Goal: Task Accomplishment & Management: Manage account settings

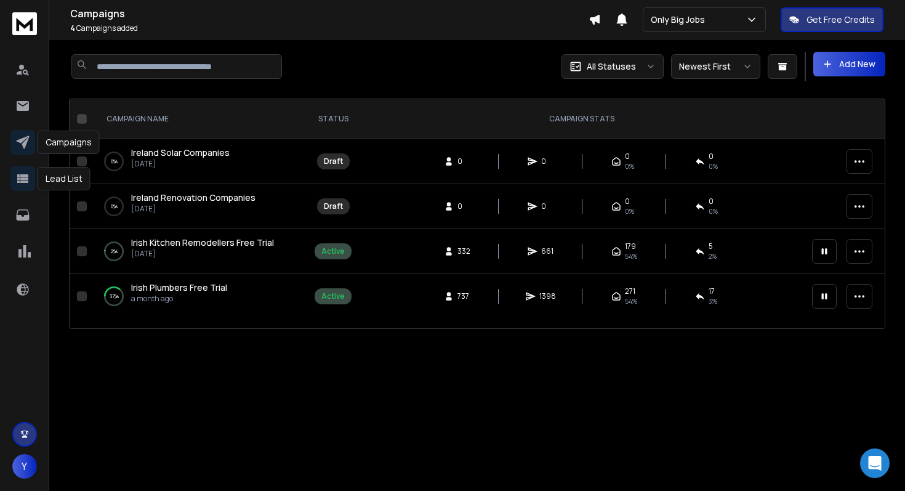
click at [26, 184] on icon at bounding box center [22, 178] width 15 height 15
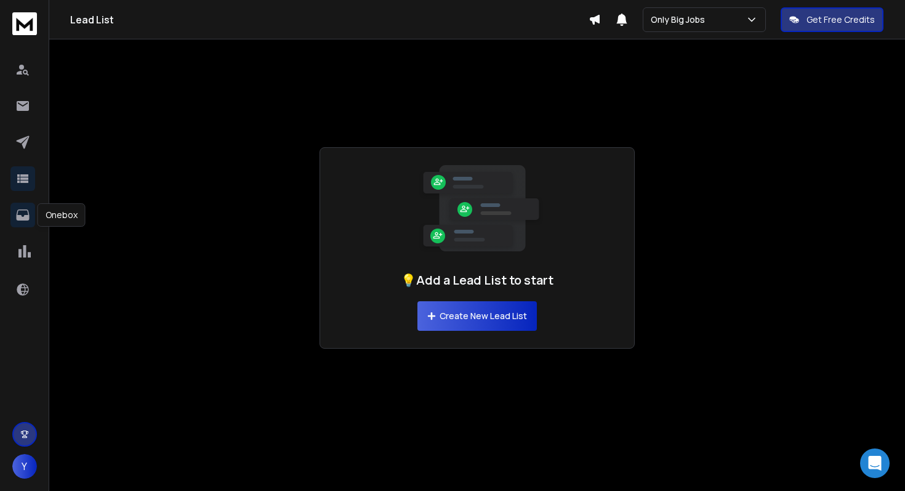
click at [34, 211] on link at bounding box center [22, 215] width 25 height 25
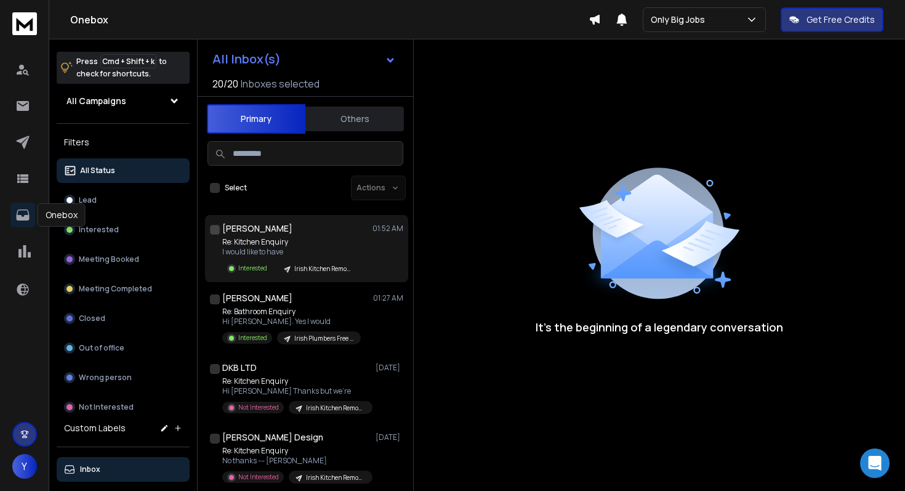
click at [265, 233] on div "[PERSON_NAME] 01:52 AM" at bounding box center [312, 228] width 181 height 12
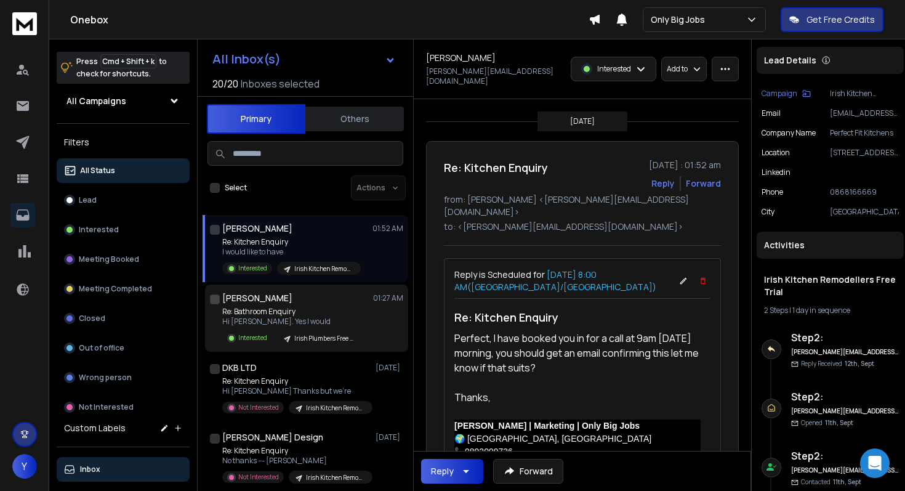
click at [271, 312] on p "Re: Bathroom Enquiry" at bounding box center [291, 312] width 139 height 10
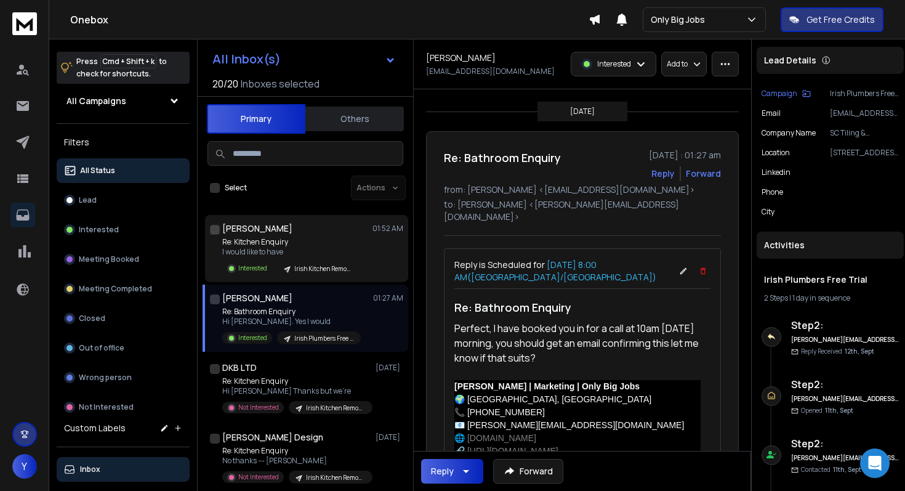
click at [301, 247] on p "I would like to have" at bounding box center [291, 252] width 139 height 10
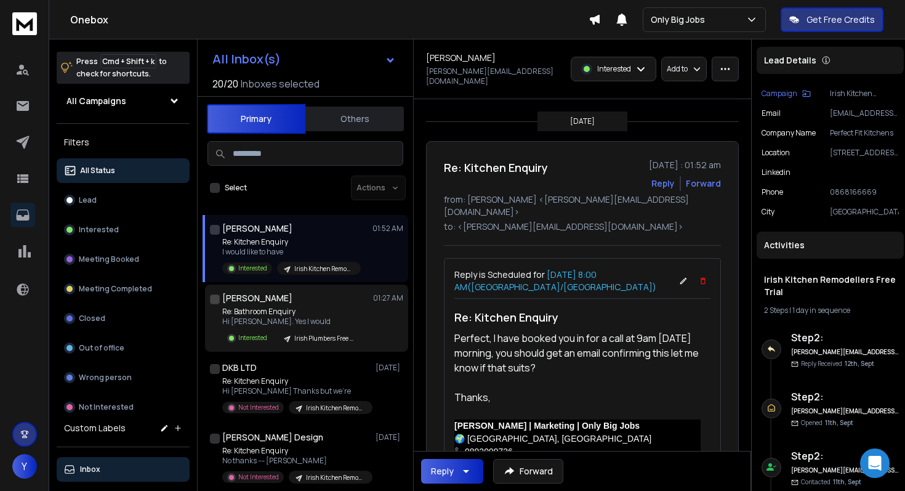
click at [305, 317] on p "Hi Katie. Yes I would" at bounding box center [291, 322] width 139 height 10
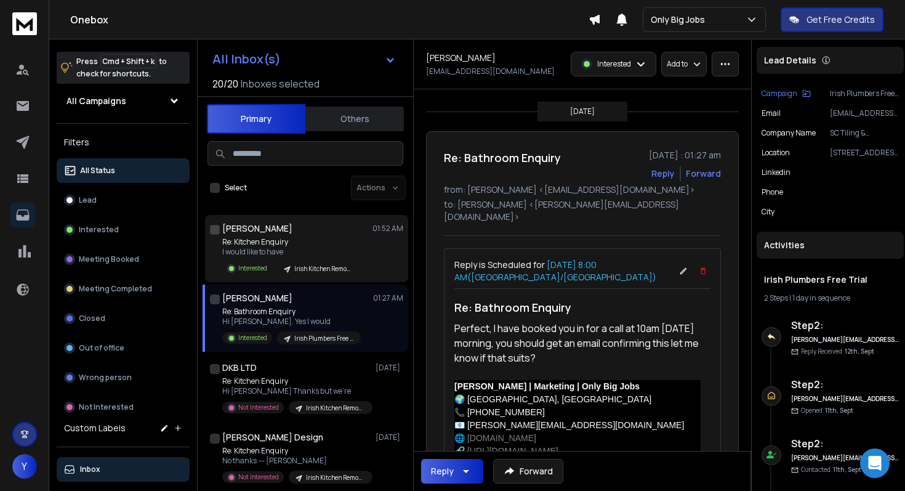
click at [319, 235] on div "Peter Reid 01:52 AM Re: Kitchen Enquiry I would like to have Interested Irish K…" at bounding box center [312, 248] width 181 height 52
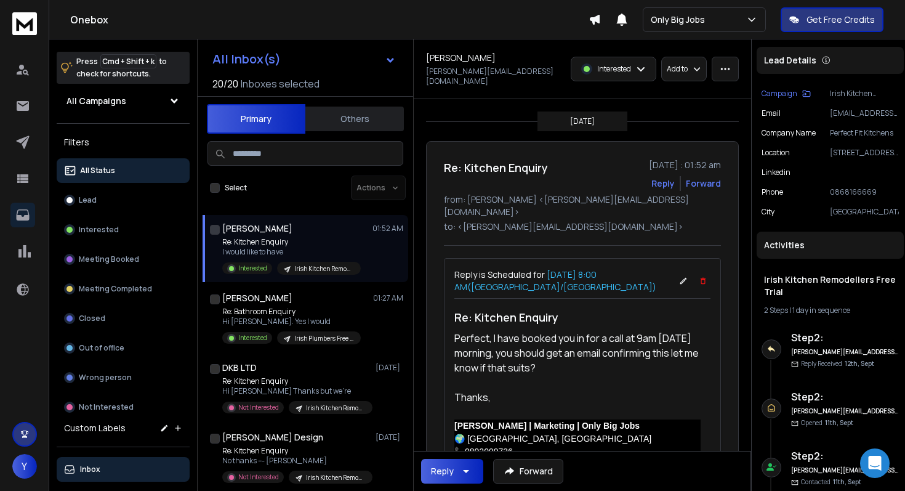
click at [319, 235] on div "Peter Reid 01:52 AM Re: Kitchen Enquiry I would like to have Interested Irish K…" at bounding box center [312, 248] width 181 height 52
click at [25, 105] on icon at bounding box center [22, 106] width 15 height 15
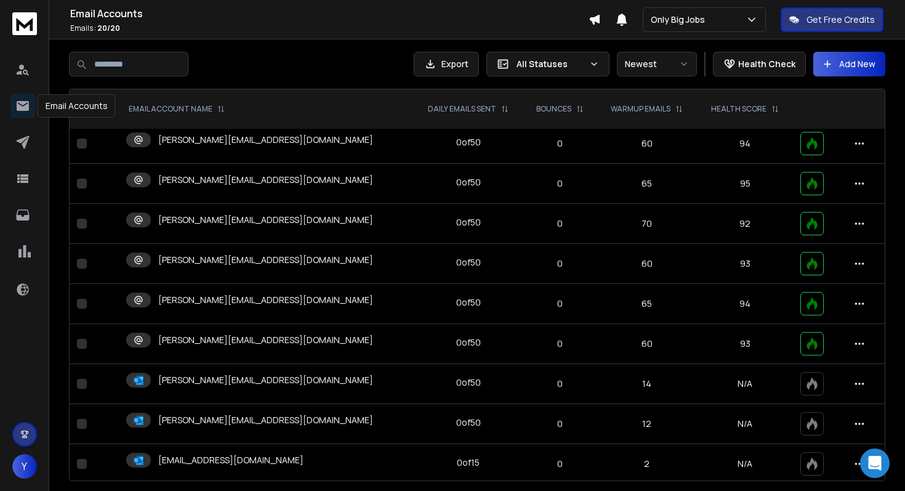
scroll to position [459, 0]
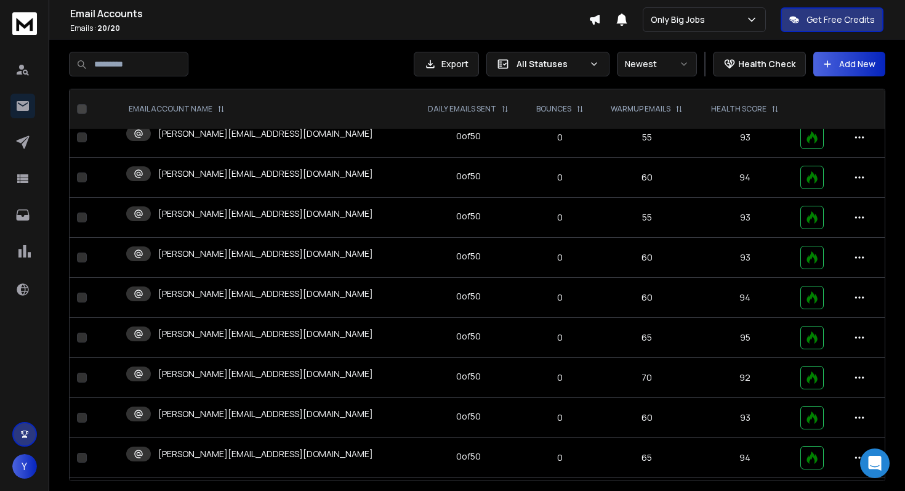
scroll to position [459, 0]
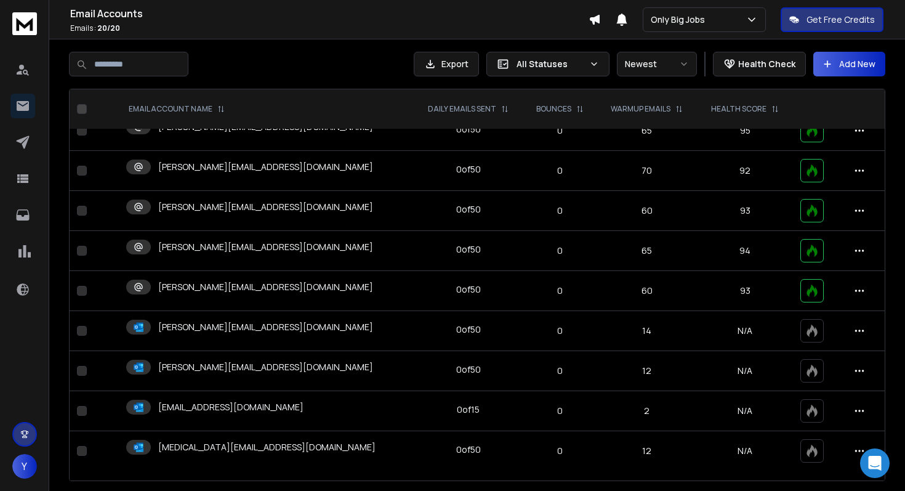
click at [220, 411] on p "[EMAIL_ADDRESS][DOMAIN_NAME]" at bounding box center [230, 407] width 145 height 12
click at [192, 411] on p "[EMAIL_ADDRESS][DOMAIN_NAME]" at bounding box center [230, 407] width 145 height 12
click at [216, 410] on p "[EMAIL_ADDRESS][DOMAIN_NAME]" at bounding box center [230, 407] width 145 height 12
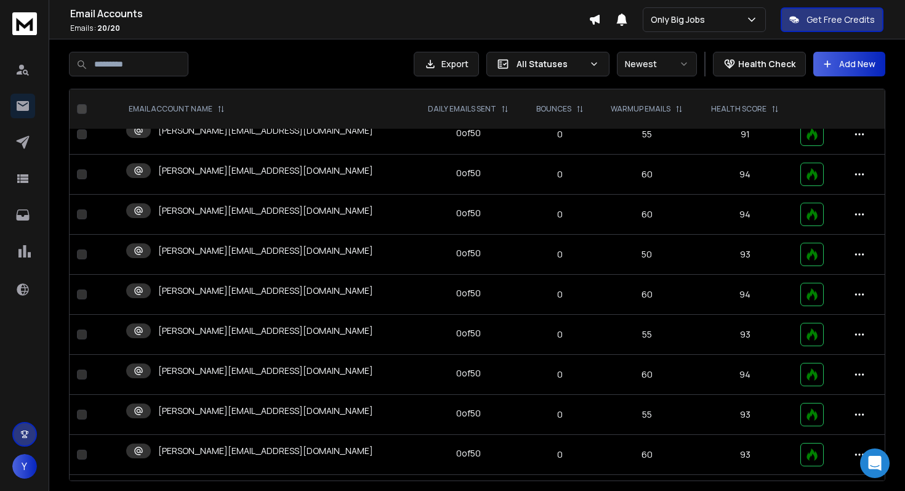
scroll to position [0, 0]
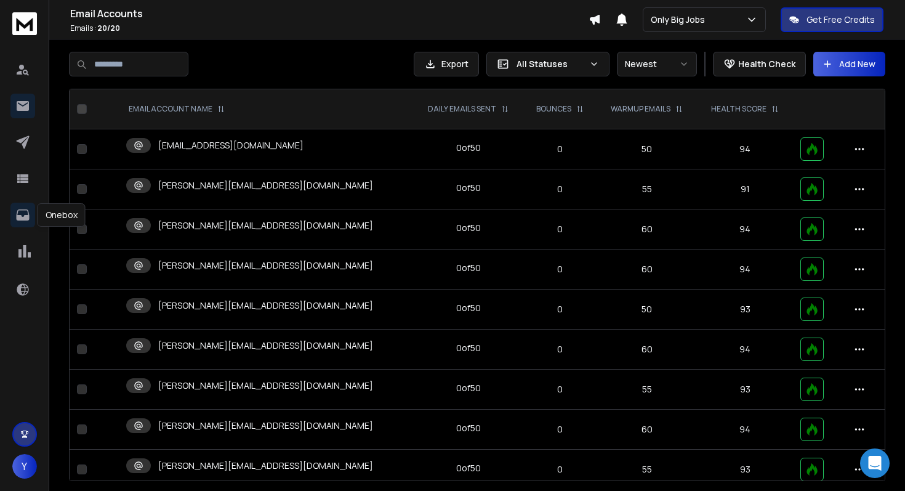
click at [26, 214] on icon at bounding box center [22, 215] width 15 height 15
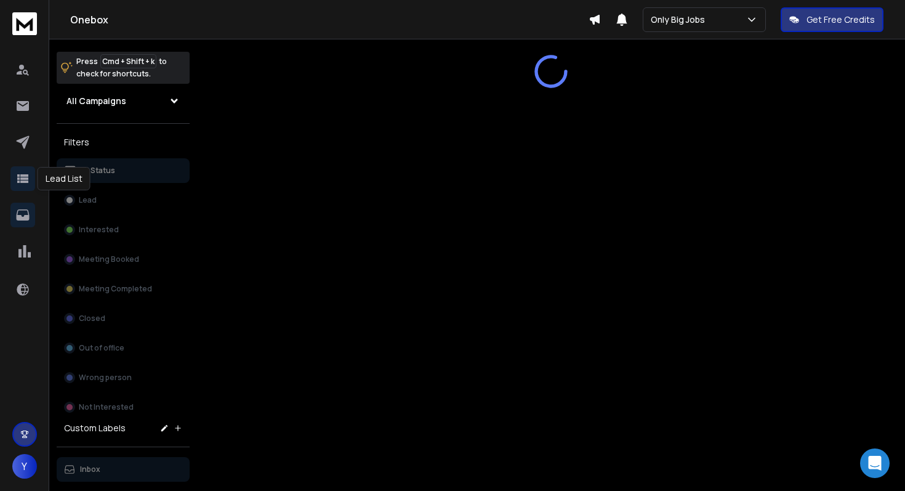
click at [22, 179] on icon at bounding box center [22, 178] width 11 height 9
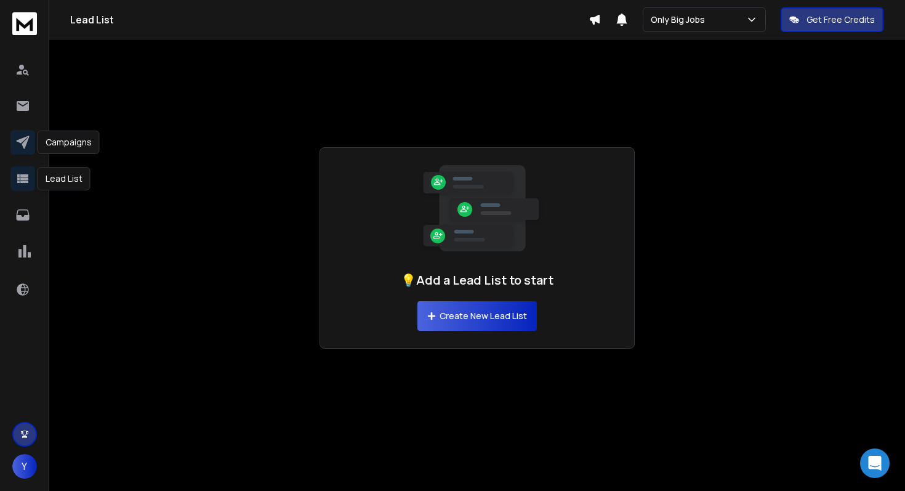
click at [19, 143] on icon at bounding box center [22, 142] width 15 height 15
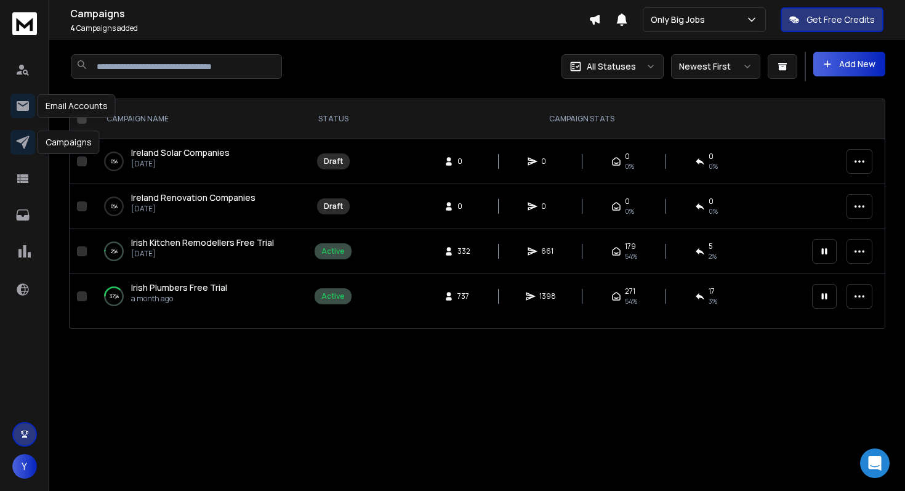
click at [26, 109] on icon at bounding box center [23, 106] width 12 height 10
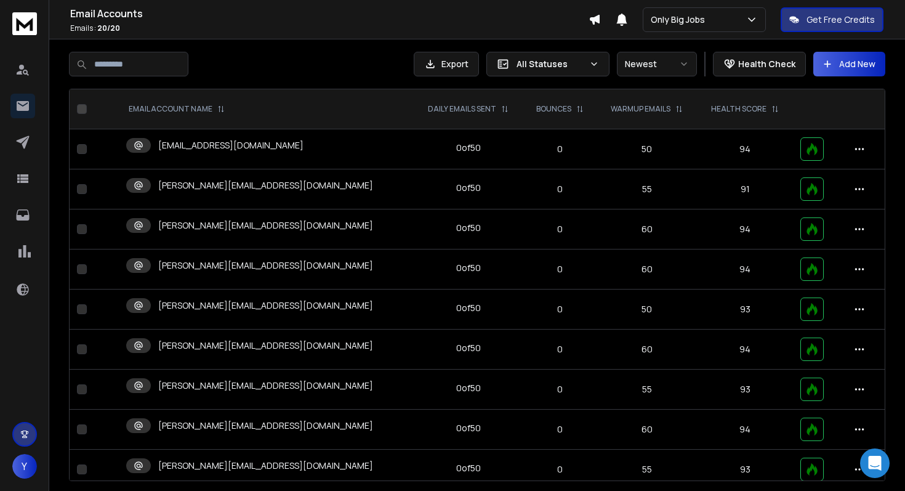
scroll to position [459, 0]
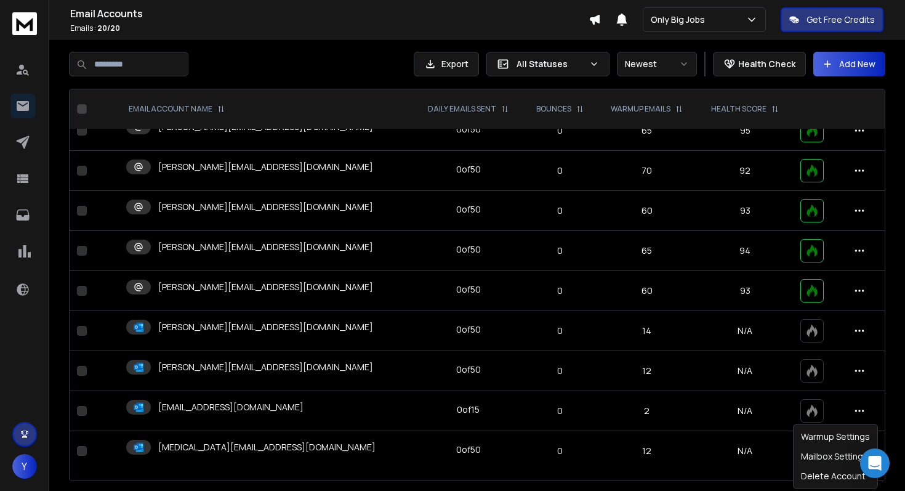
click at [854, 408] on icon at bounding box center [859, 410] width 11 height 11
click at [830, 474] on div "Delete Account" at bounding box center [835, 476] width 79 height 20
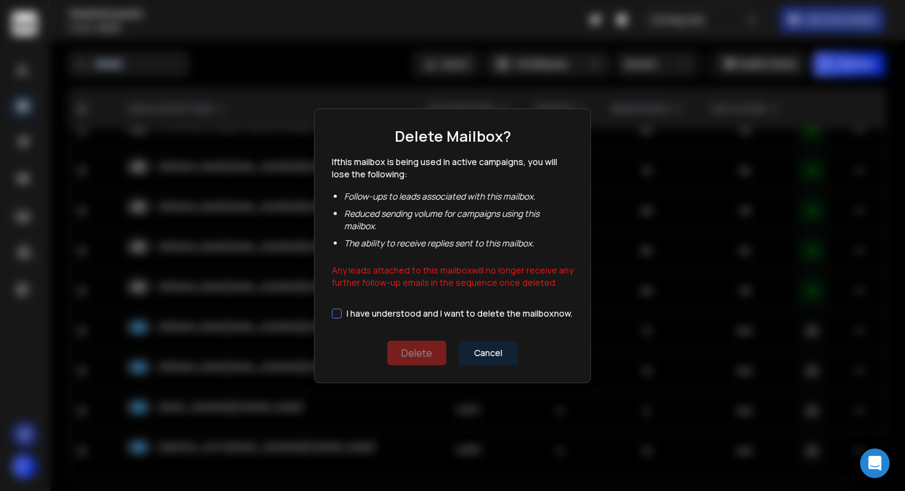
click at [451, 315] on label "I have understood and I want to delete the mailbox now." at bounding box center [460, 313] width 226 height 9
click at [342, 315] on button "I have understood and I want to delete the mailbox now." at bounding box center [337, 314] width 10 height 10
click at [429, 358] on button "Delete" at bounding box center [416, 353] width 59 height 25
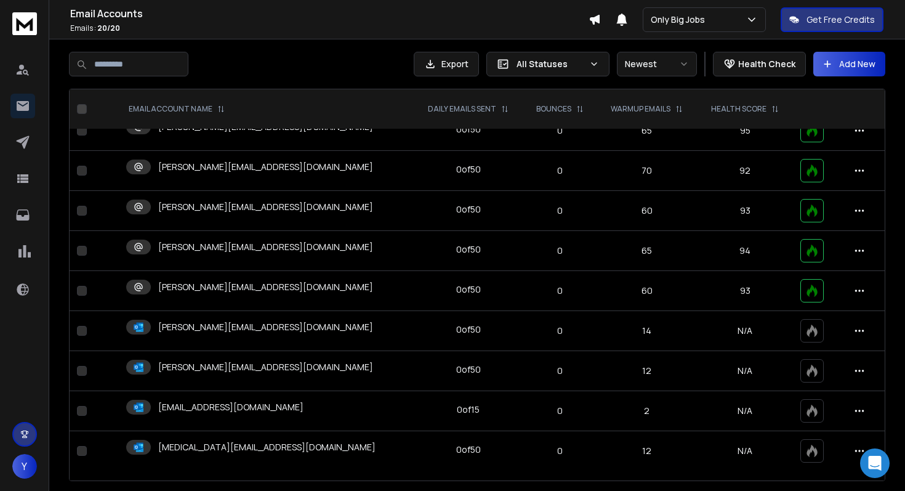
scroll to position [0, 0]
